Goal: Task Accomplishment & Management: Use online tool/utility

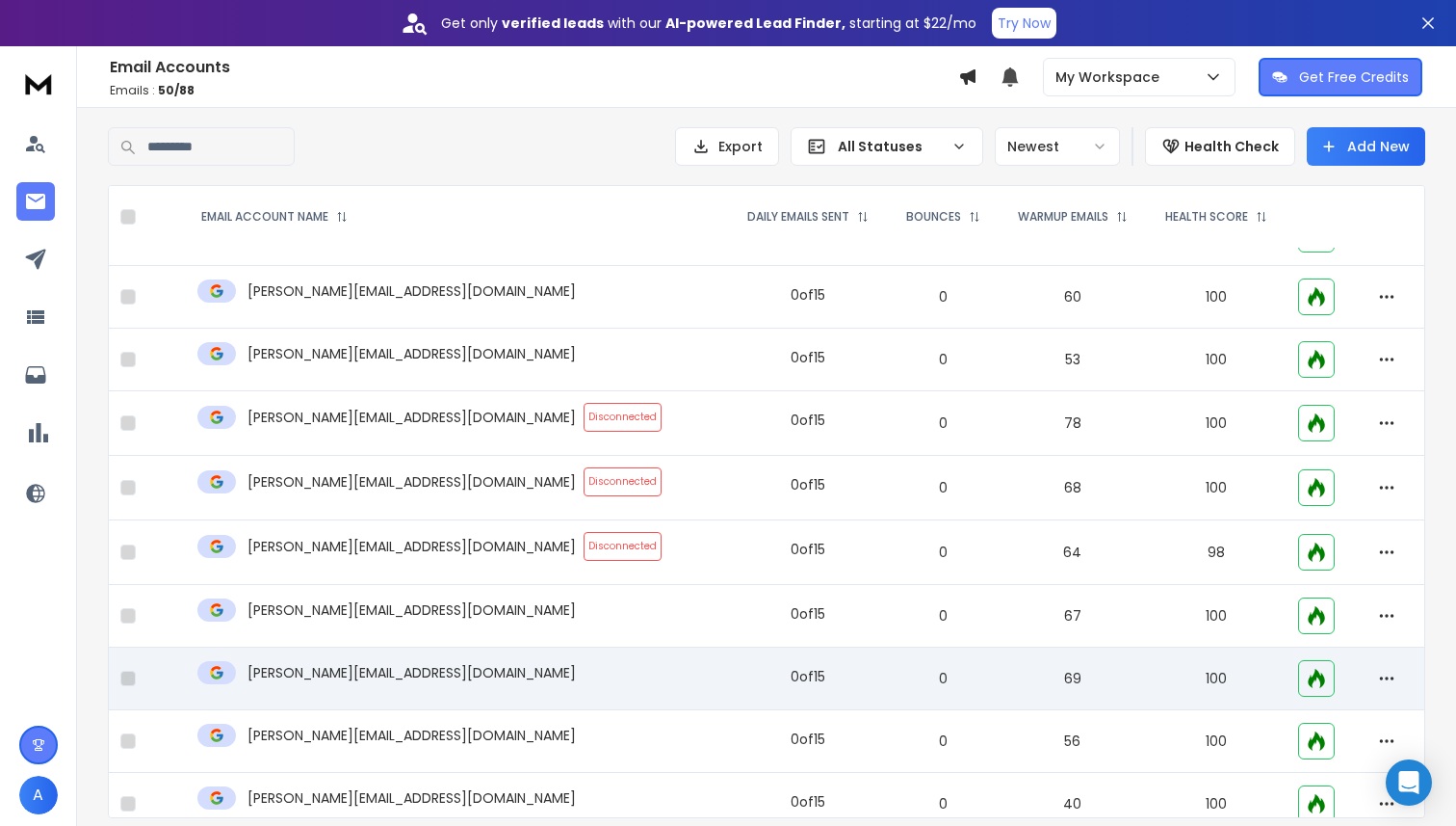
scroll to position [973, 0]
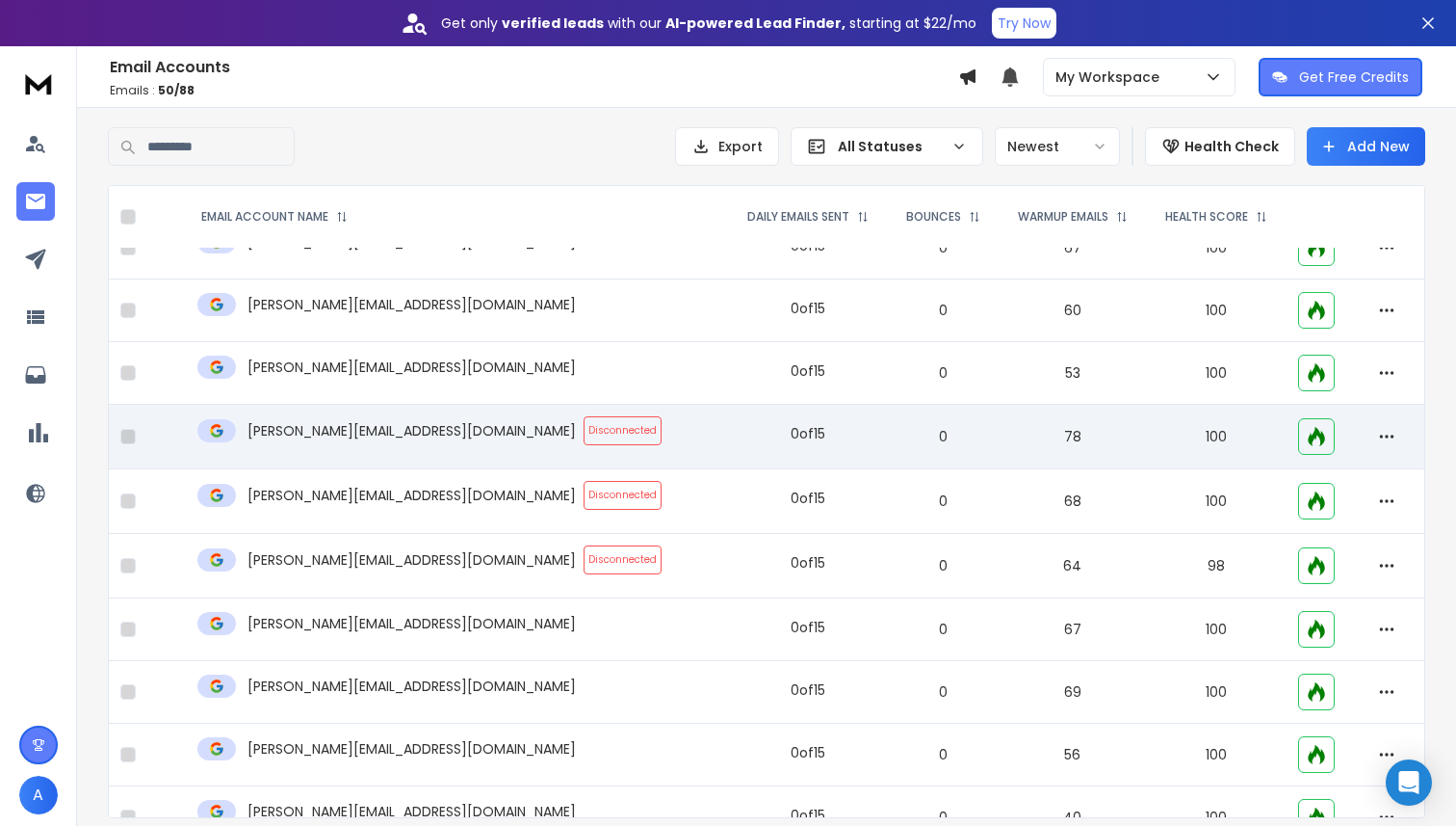
click at [584, 443] on span "Disconnected" at bounding box center [623, 431] width 78 height 29
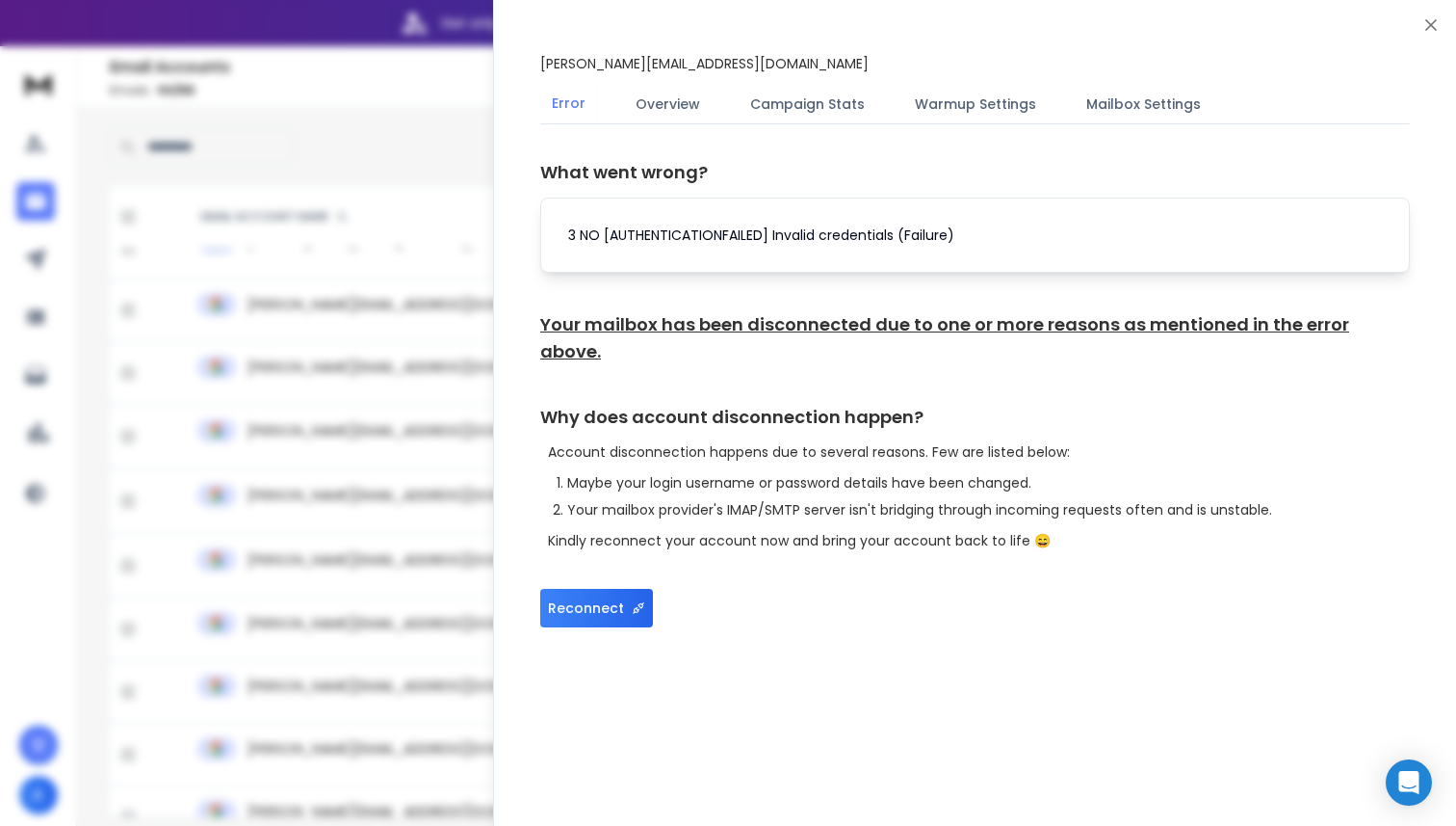
click at [618, 589] on button "Reconnect" at bounding box center [596, 607] width 112 height 38
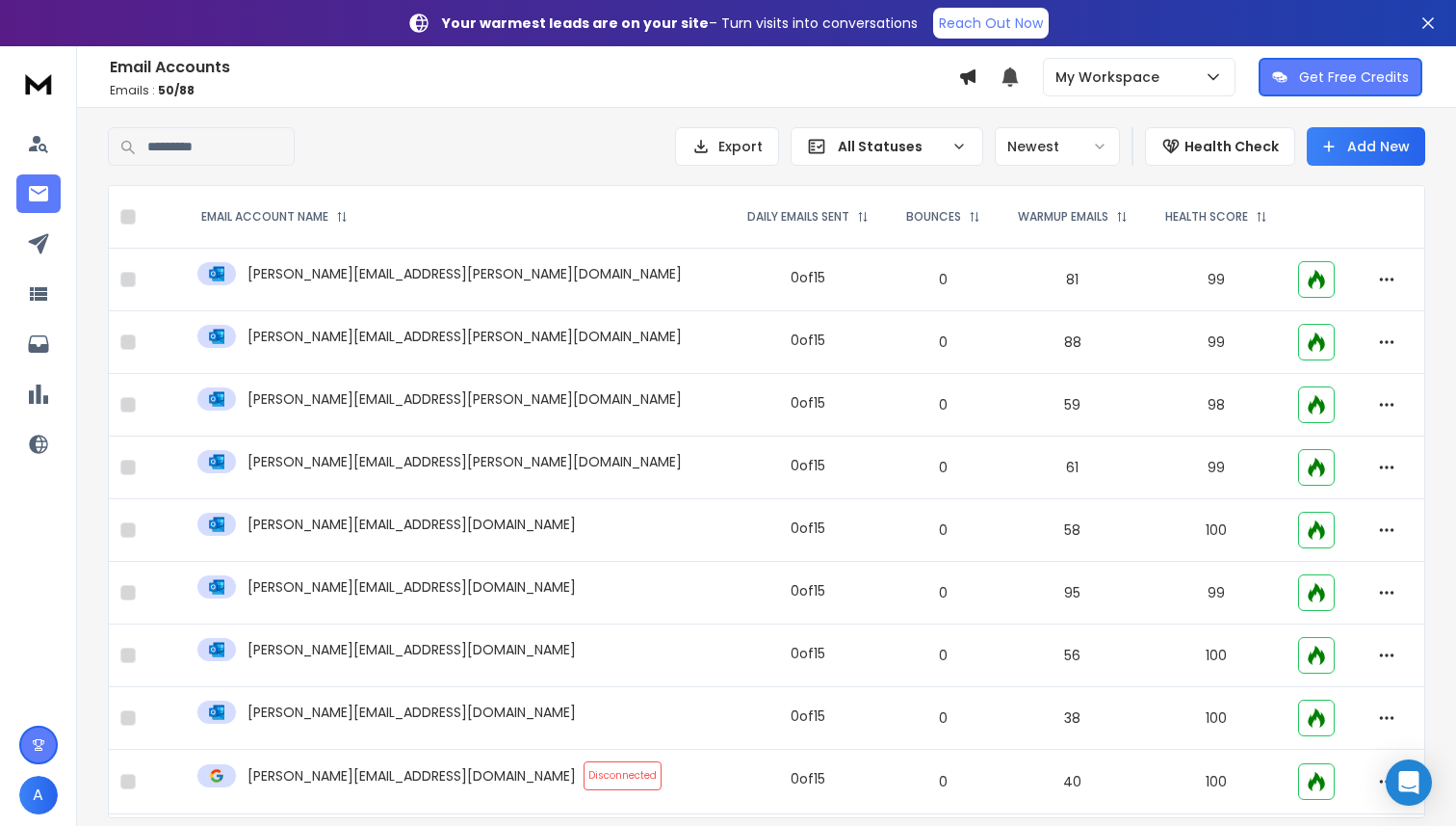
click at [419, 162] on div at bounding box center [385, 145] width 555 height 38
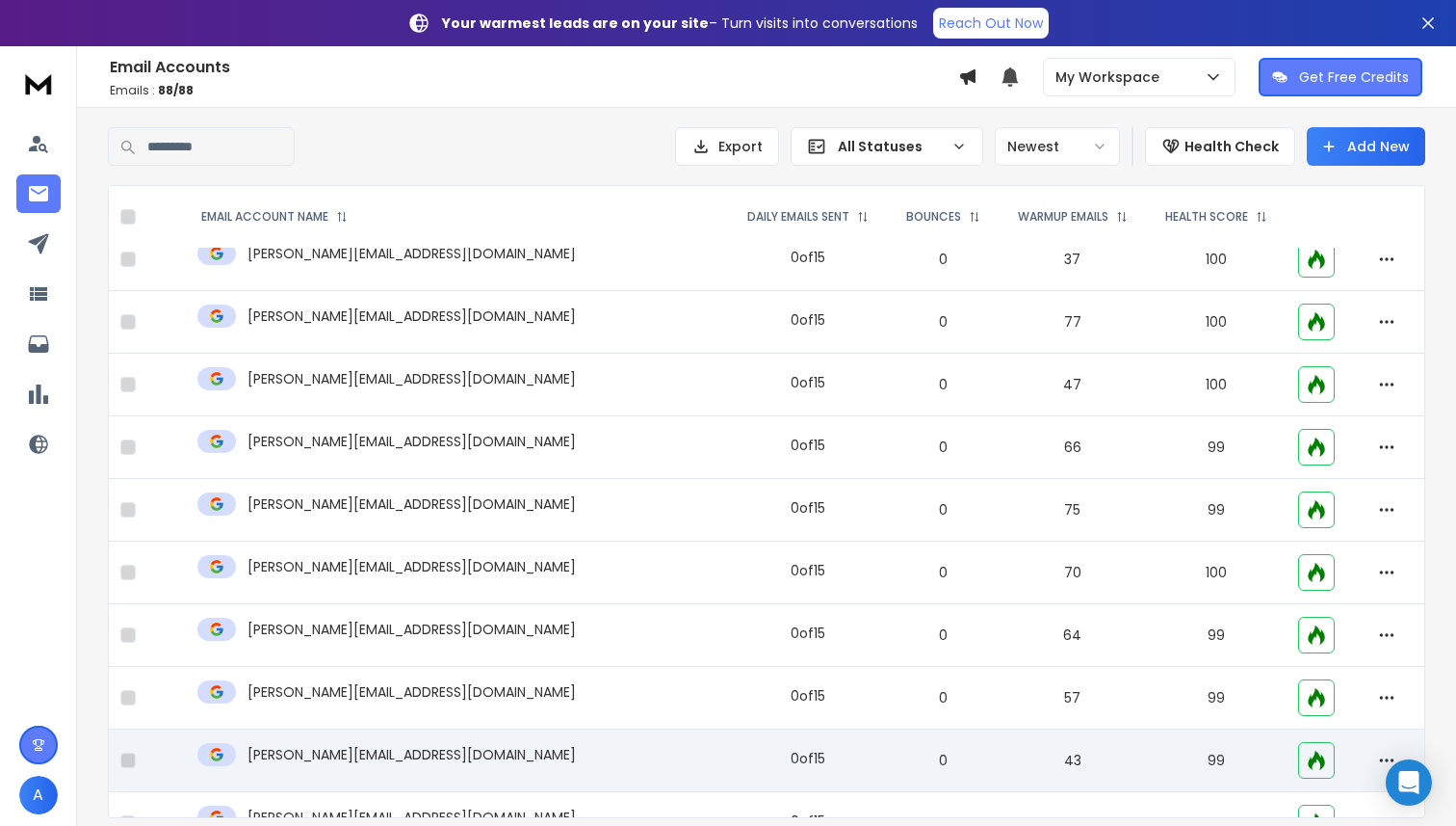
scroll to position [2660, 0]
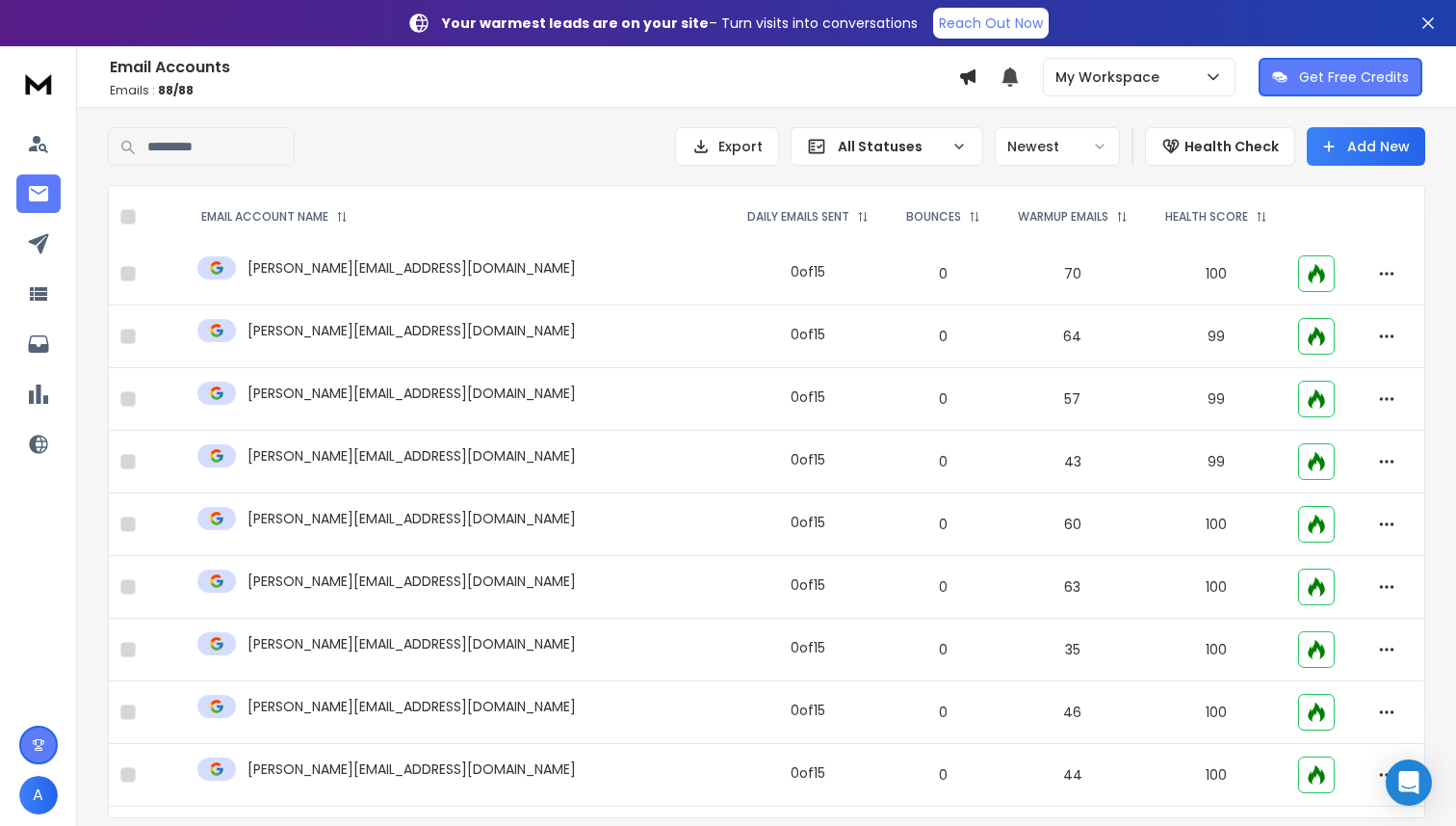
click at [1431, 25] on icon at bounding box center [1429, 23] width 12 height 12
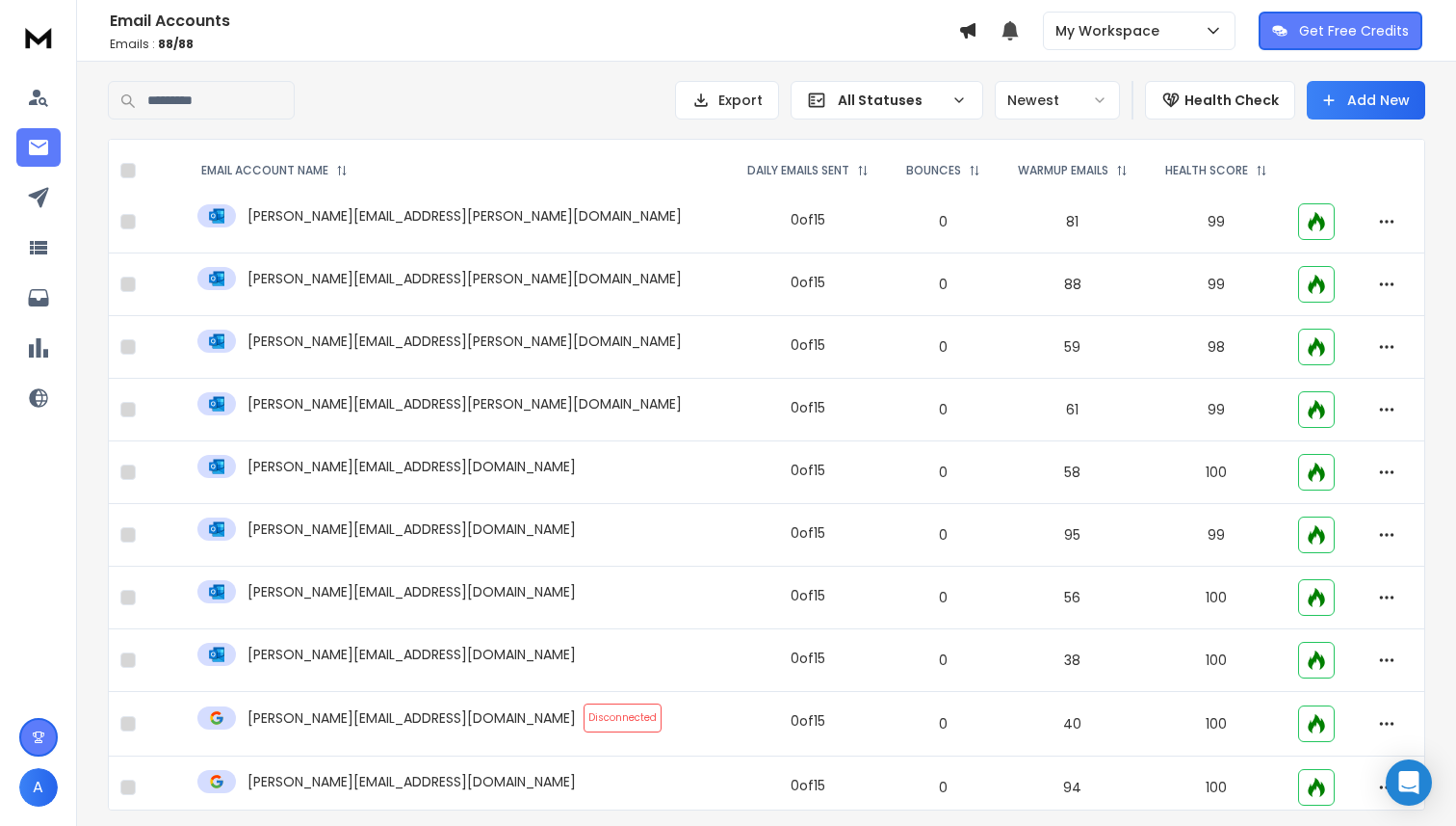
scroll to position [0, 0]
